Goal: Communication & Community: Participate in discussion

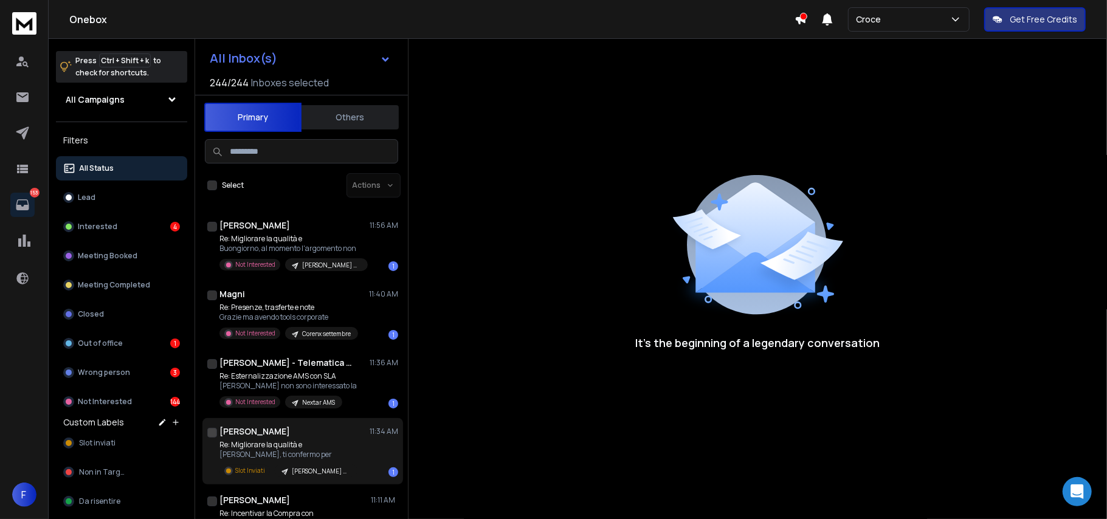
click at [329, 455] on p "[PERSON_NAME], ti confermo per" at bounding box center [289, 455] width 138 height 10
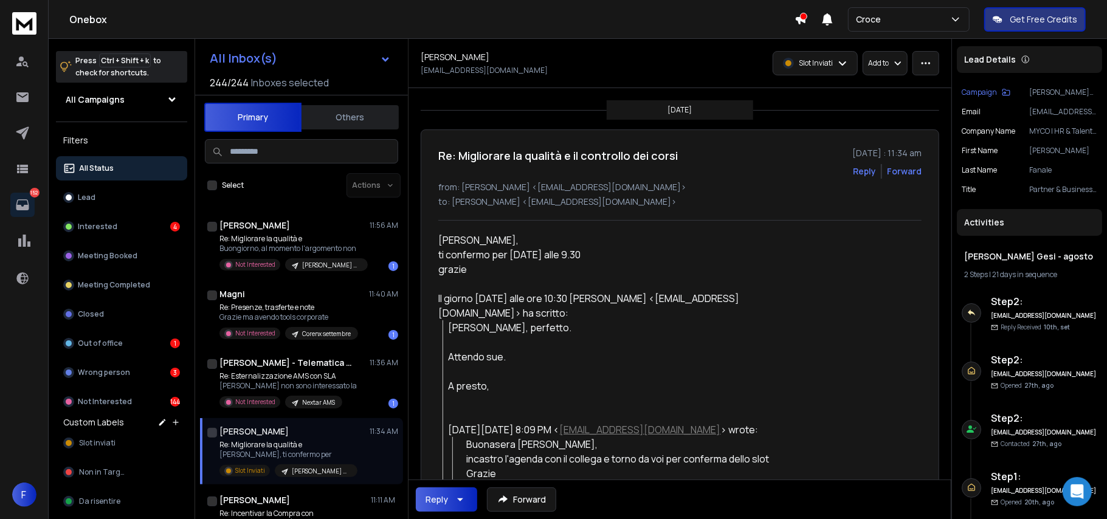
scroll to position [103, 0]
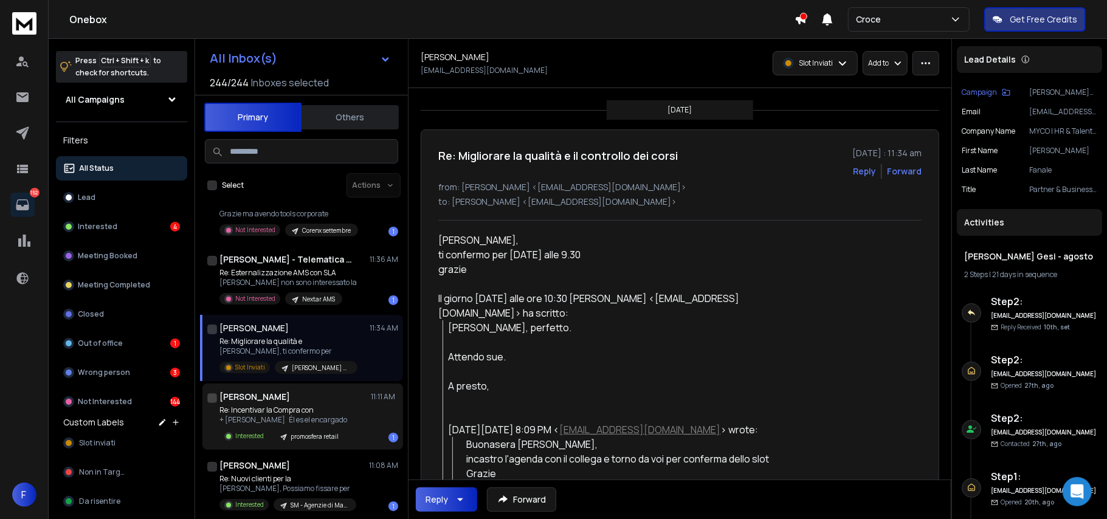
click at [356, 428] on div "Re: Incentivar la Compra con + [PERSON_NAME] Él es el encargado Interested prom…" at bounding box center [309, 424] width 179 height 37
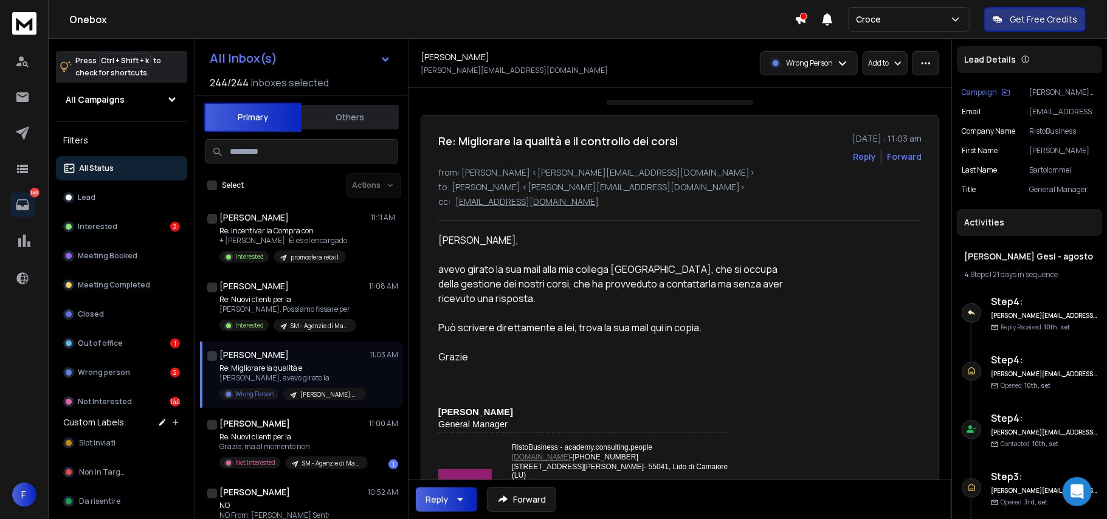
scroll to position [0, 0]
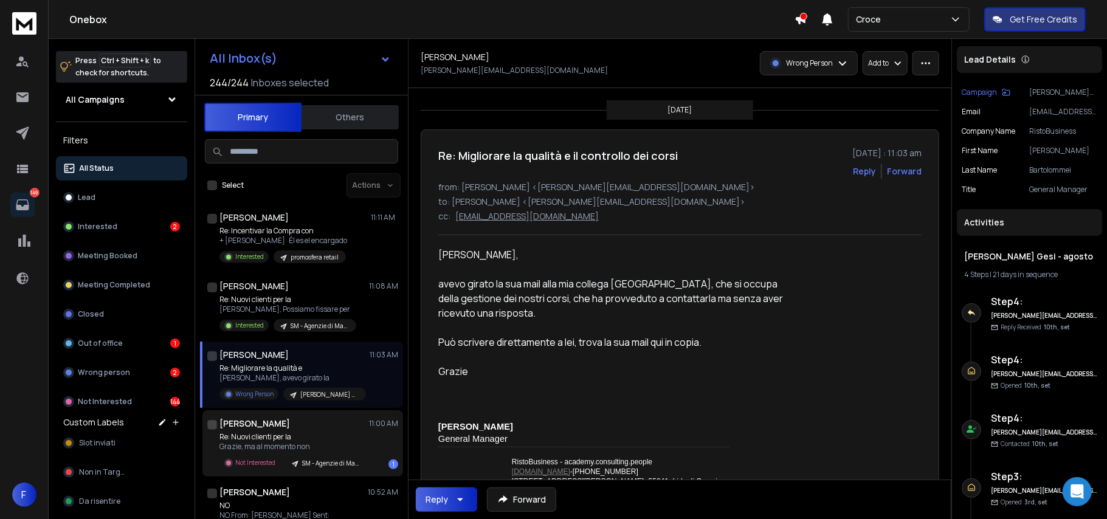
click at [359, 437] on p "Re: Nuovi clienti per la" at bounding box center [293, 437] width 146 height 10
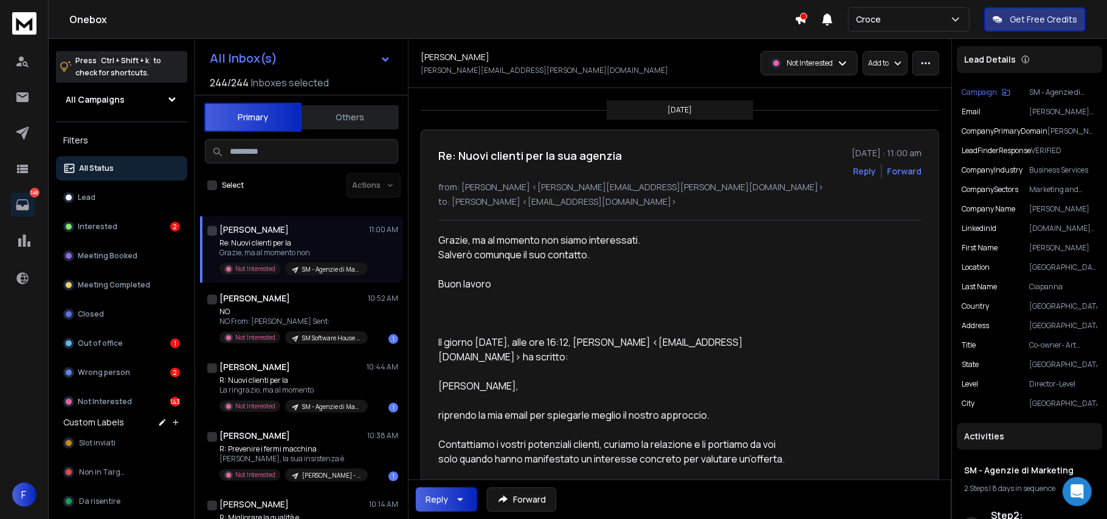
scroll to position [522, 0]
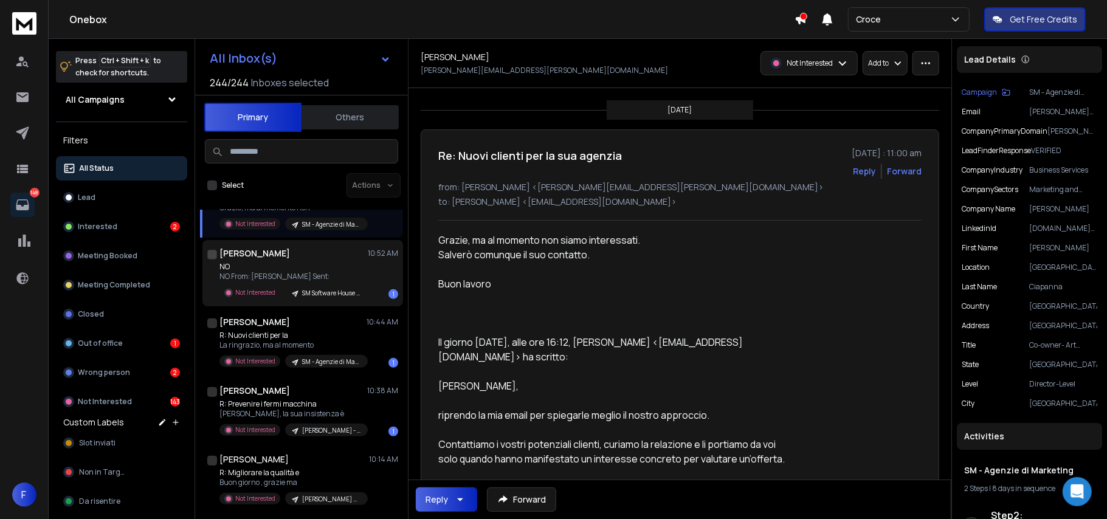
click at [394, 300] on div "[PERSON_NAME] 10:52 AM NO NO From: [PERSON_NAME] Sent: Not Interested SM Softwa…" at bounding box center [303, 273] width 201 height 66
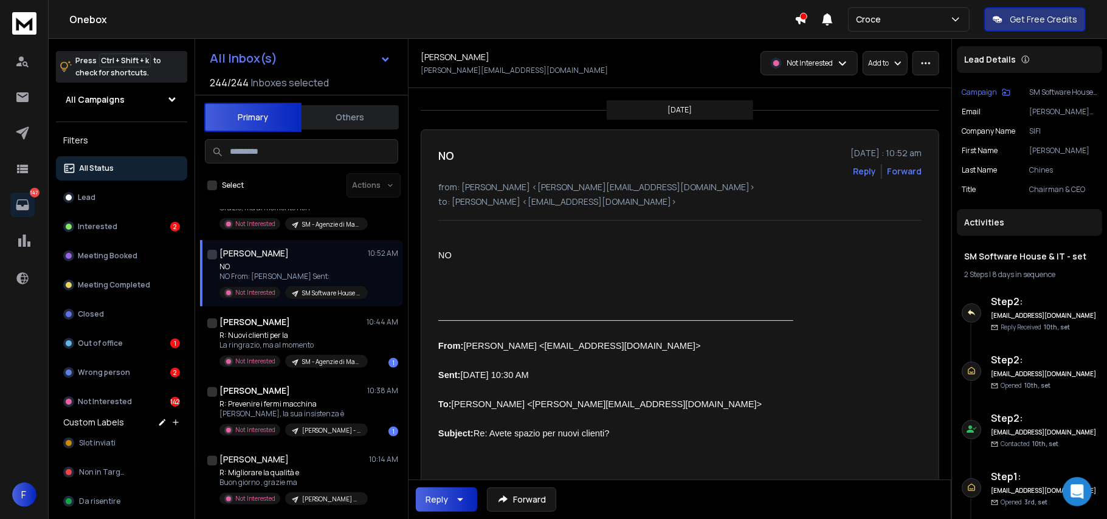
click at [366, 305] on div "[PERSON_NAME] 10:52 AM NO NO From: [PERSON_NAME] Sent: Not Interested SM Softwa…" at bounding box center [303, 273] width 201 height 66
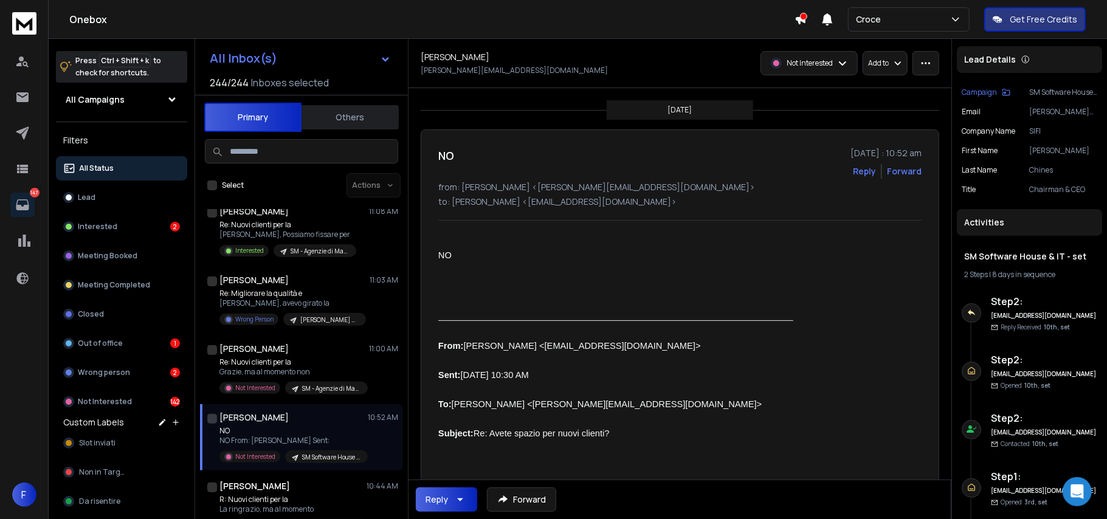
scroll to position [328, 0]
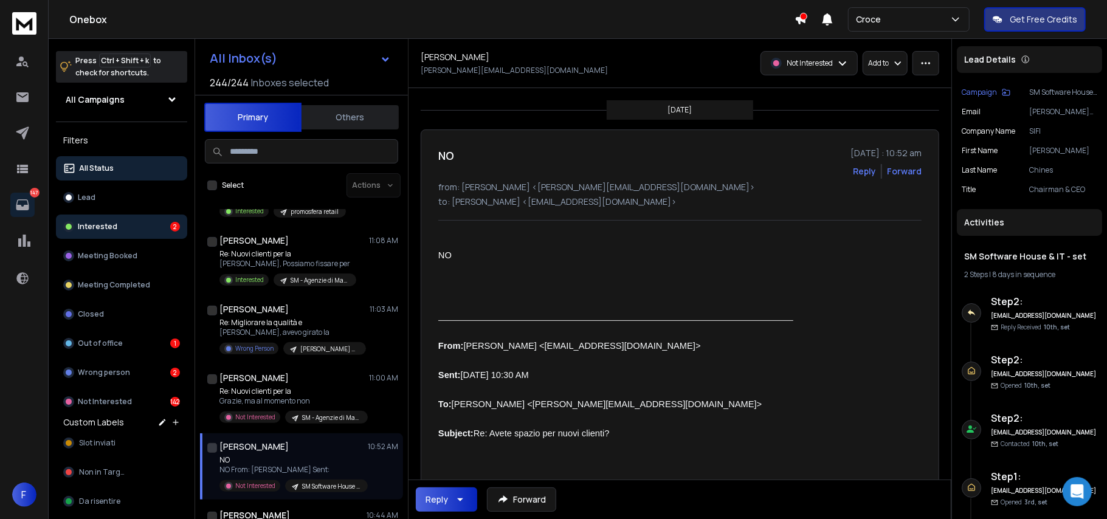
click at [164, 222] on button "Interested 2" at bounding box center [121, 227] width 131 height 24
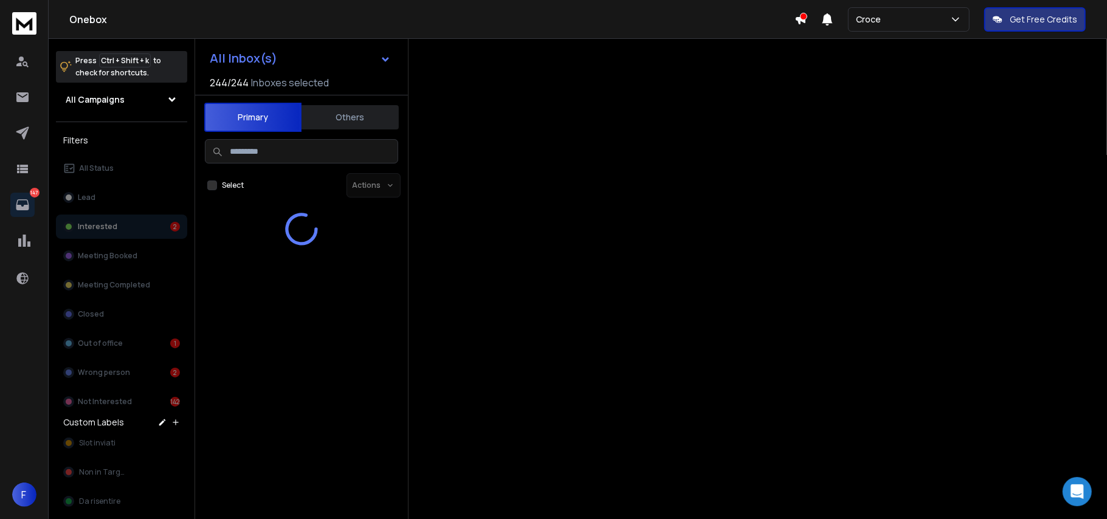
scroll to position [0, 0]
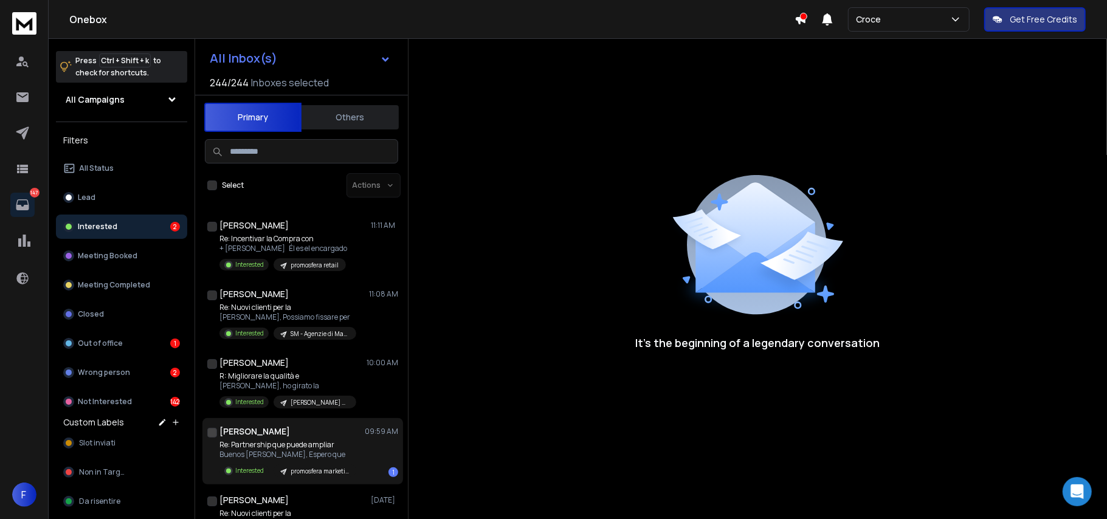
click at [363, 438] on div "[PERSON_NAME] 09:59 AM Re: Partnership que puede ampliar Buenos [PERSON_NAME], …" at bounding box center [309, 452] width 179 height 52
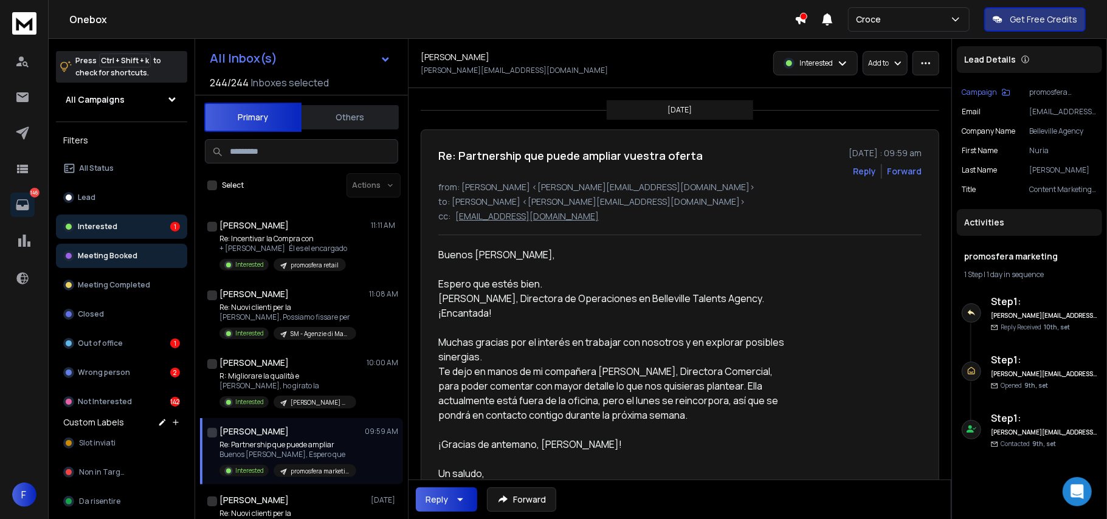
click at [153, 261] on button "Meeting Booked" at bounding box center [121, 256] width 131 height 24
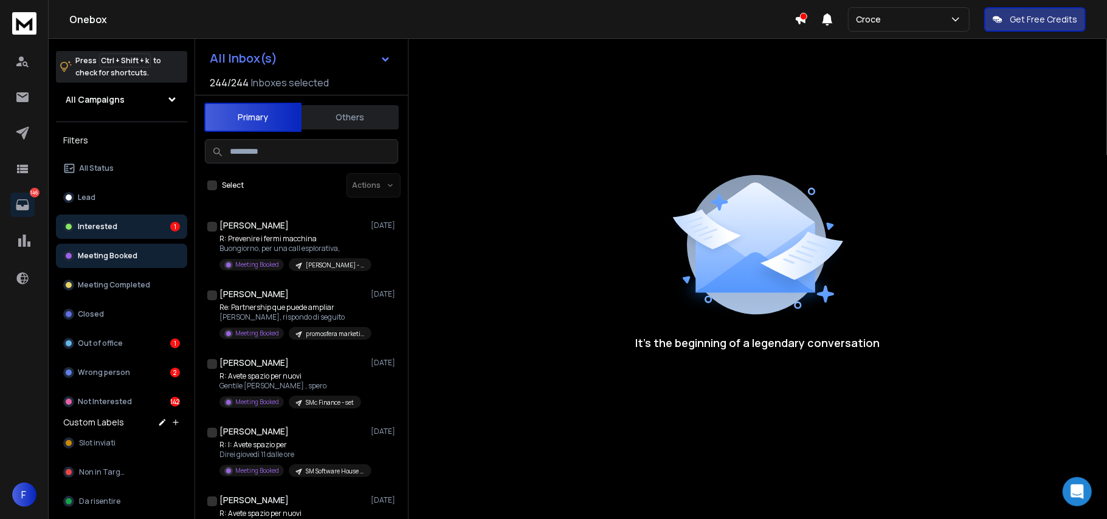
click at [151, 234] on button "Interested 1" at bounding box center [121, 227] width 131 height 24
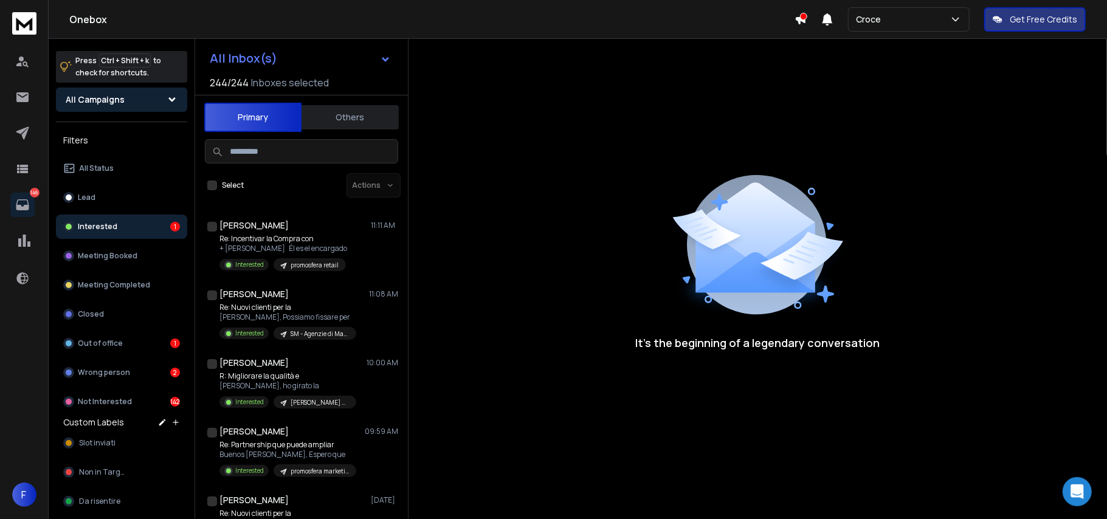
click at [145, 106] on button "All Campaigns" at bounding box center [121, 100] width 131 height 24
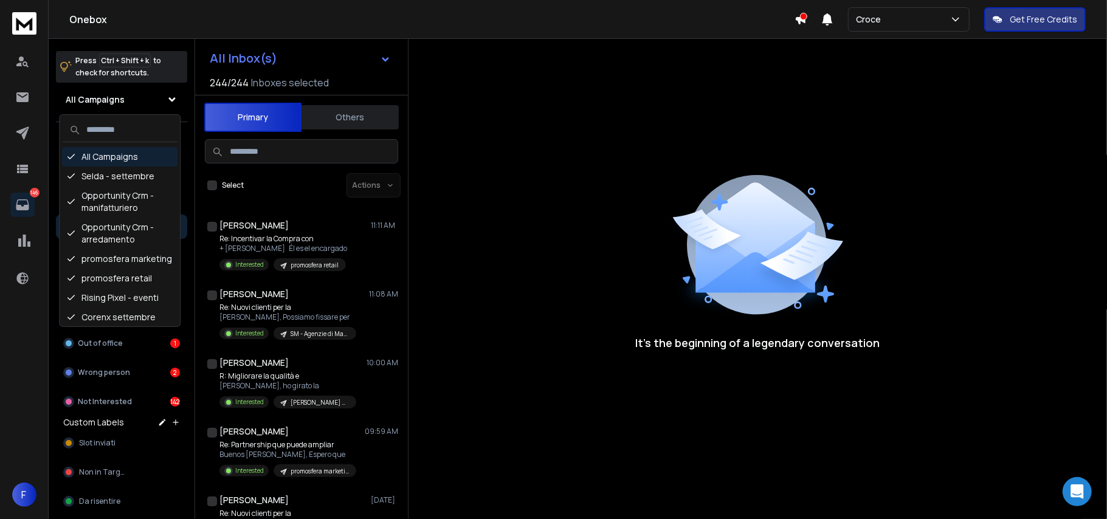
click at [151, 157] on div "All Campaigns" at bounding box center [120, 156] width 116 height 19
click at [149, 159] on div "All Campaigns" at bounding box center [120, 156] width 116 height 19
click at [599, 365] on div "It’s the beginning of a legendary conversation" at bounding box center [758, 260] width 699 height 442
